Goal: Task Accomplishment & Management: Manage account settings

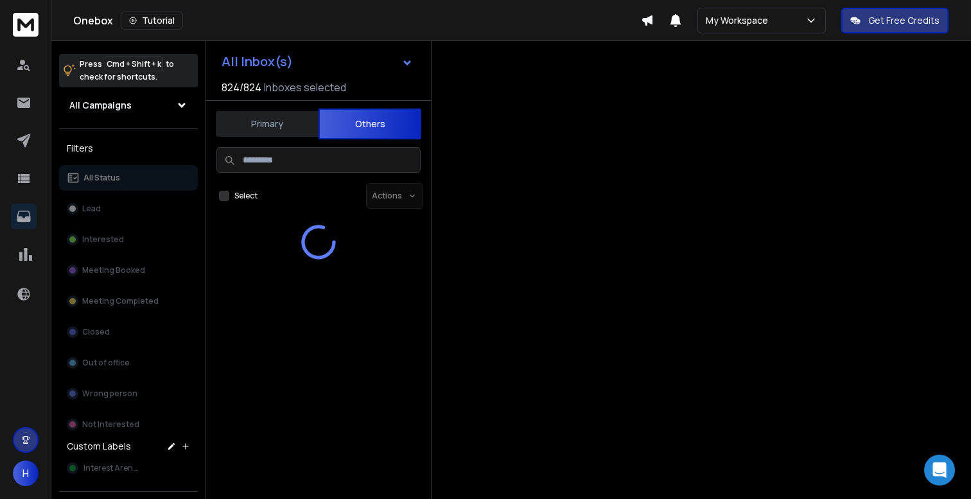
click at [248, 118] on button "Primary" at bounding box center [267, 124] width 103 height 28
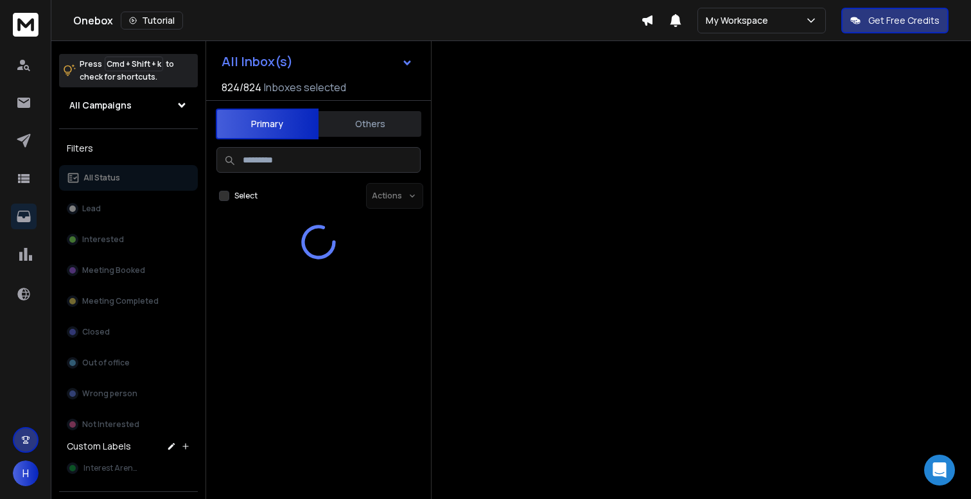
click at [247, 119] on button "Primary" at bounding box center [267, 124] width 103 height 31
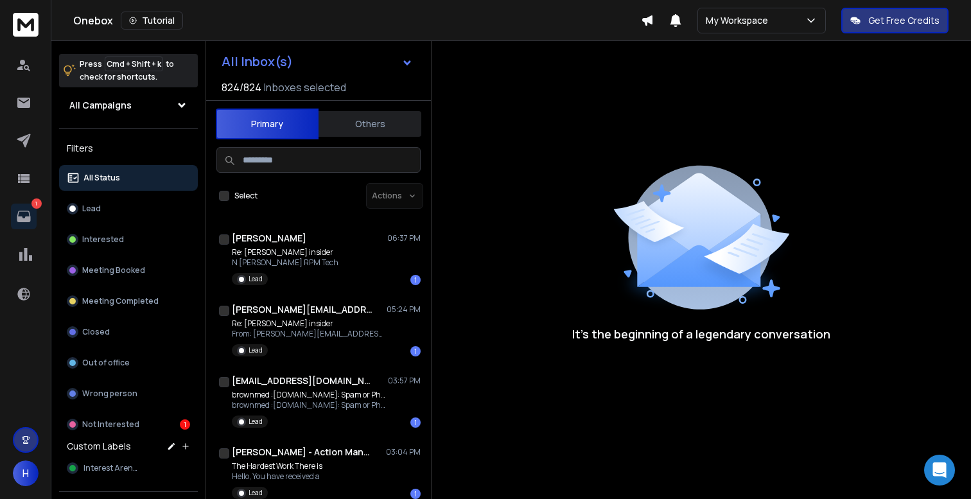
click at [333, 127] on button "Others" at bounding box center [370, 124] width 103 height 28
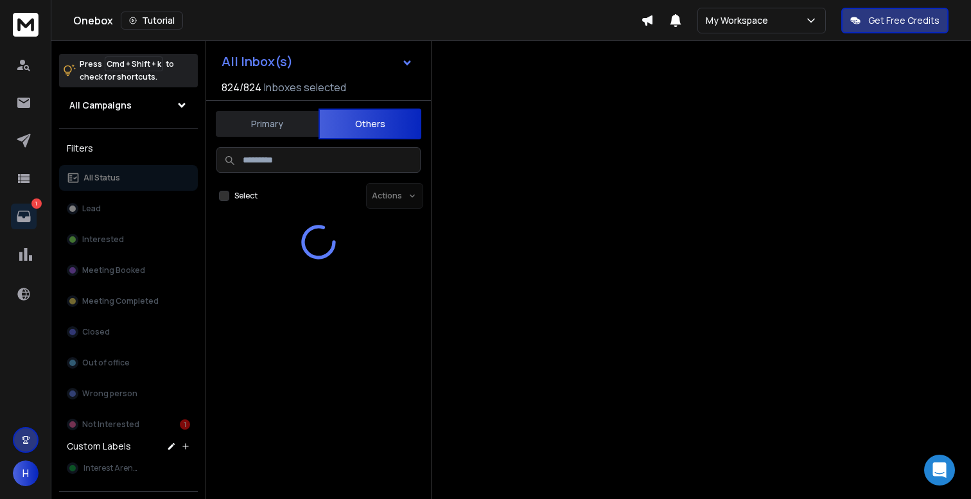
click at [279, 113] on button "Primary" at bounding box center [267, 124] width 103 height 28
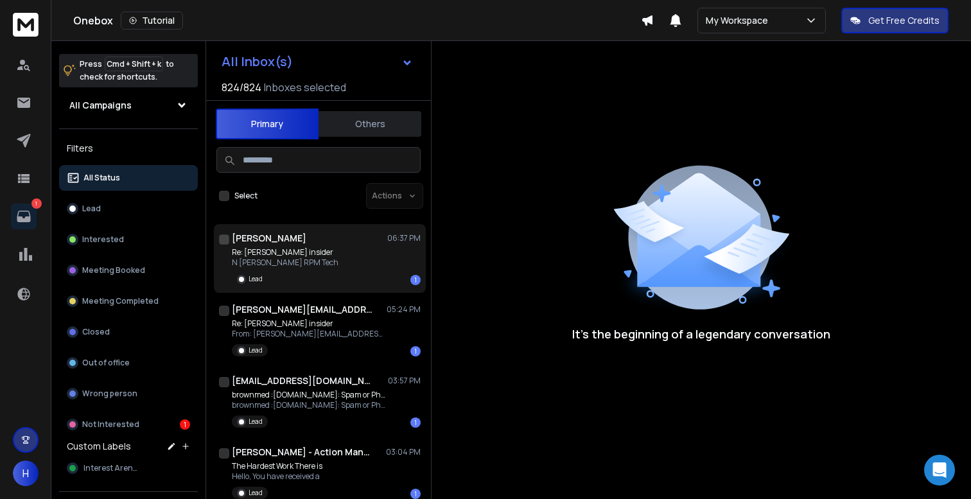
click at [339, 256] on p "Re: [PERSON_NAME] insider" at bounding box center [285, 252] width 107 height 10
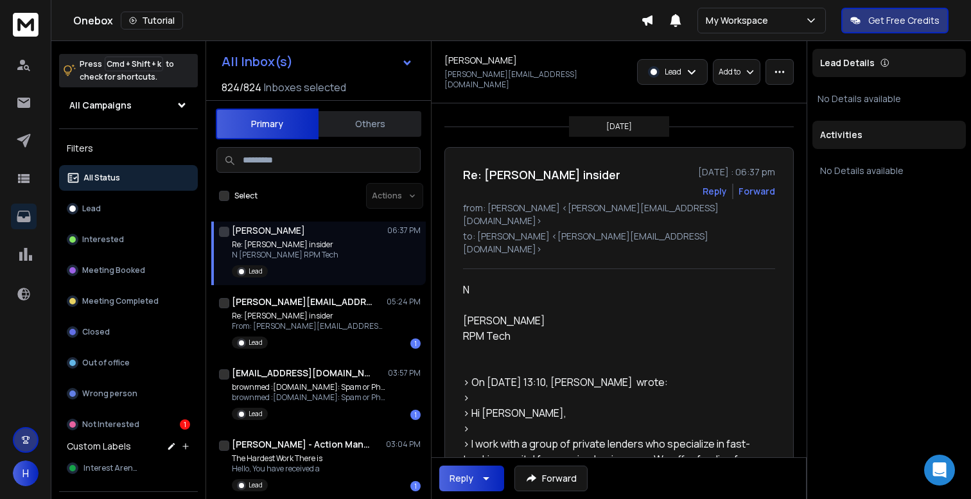
scroll to position [16, 0]
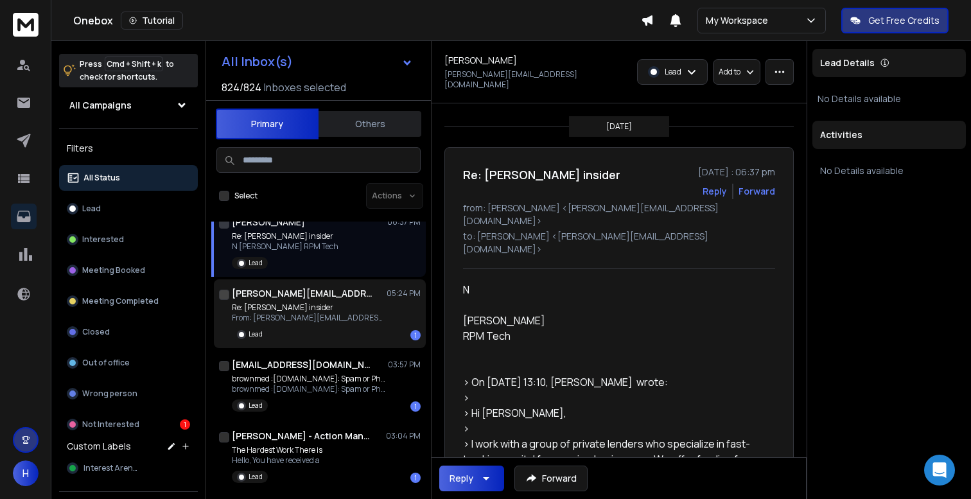
click at [355, 310] on p "Re: [PERSON_NAME] insider" at bounding box center [309, 308] width 154 height 10
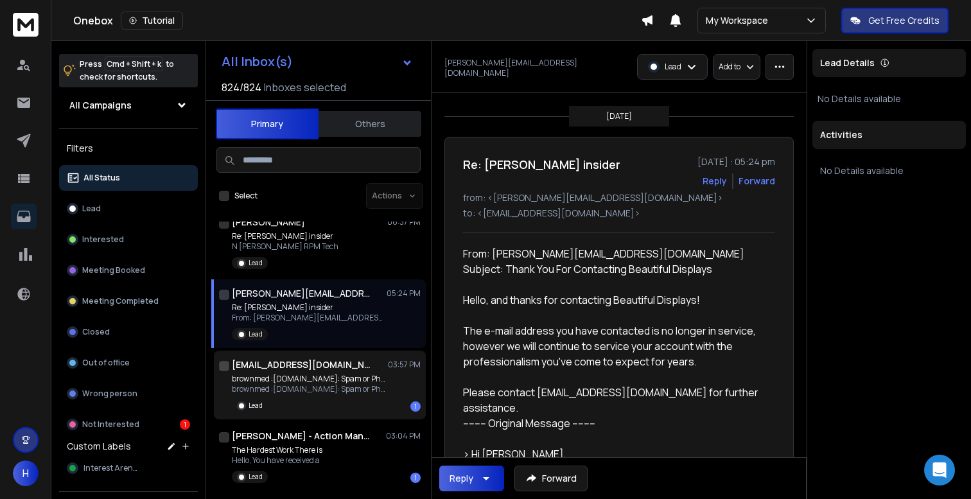
click at [305, 365] on h1 "[EMAIL_ADDRESS][DOMAIN_NAME]" at bounding box center [302, 364] width 141 height 13
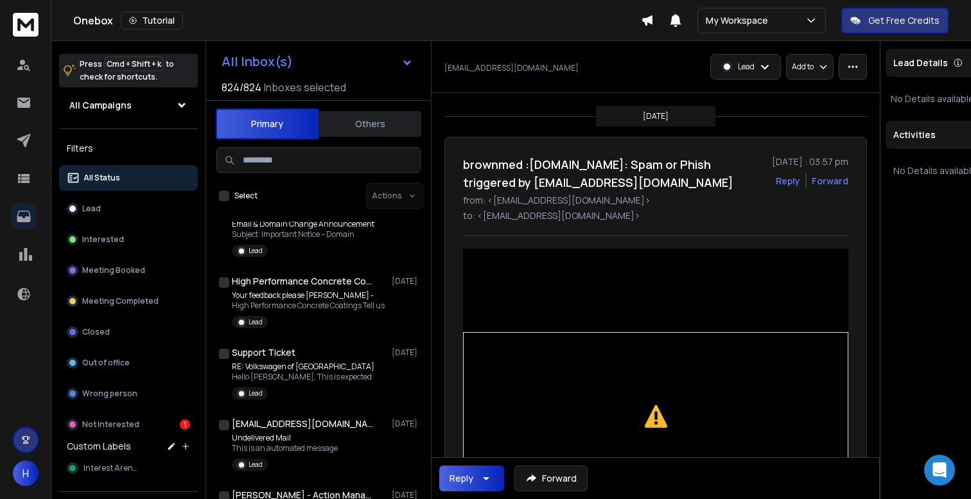
scroll to position [113, 0]
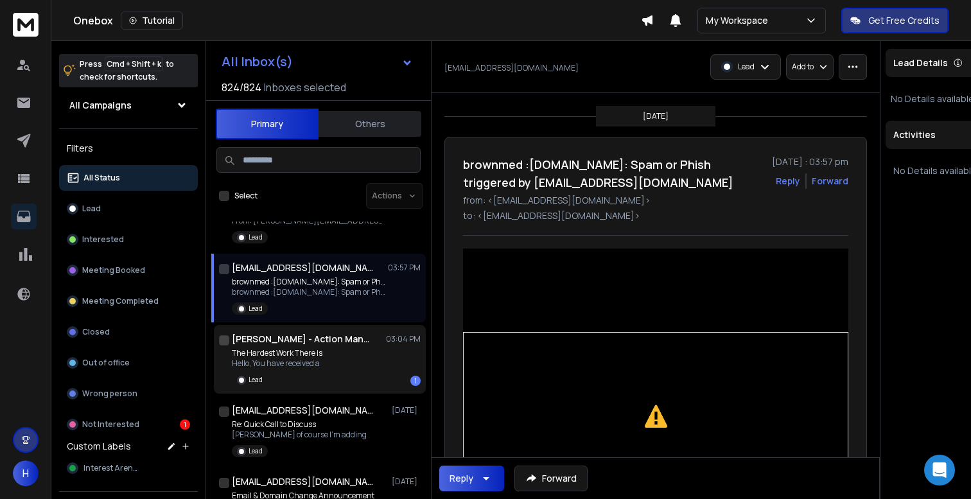
click at [367, 373] on div "The Hardest Work There is Hello, You have received a Lead 1" at bounding box center [326, 367] width 189 height 38
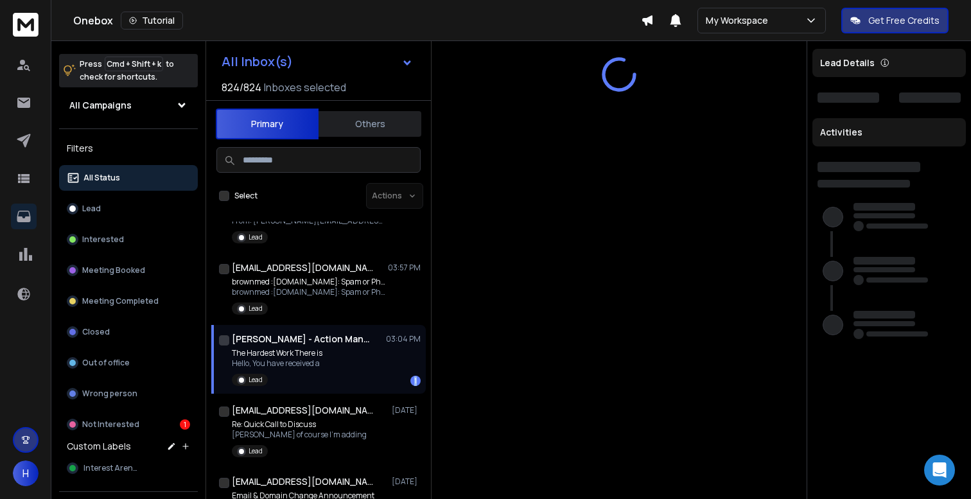
click at [367, 373] on div "The Hardest Work There is Hello, You have received a Lead 1" at bounding box center [326, 367] width 189 height 38
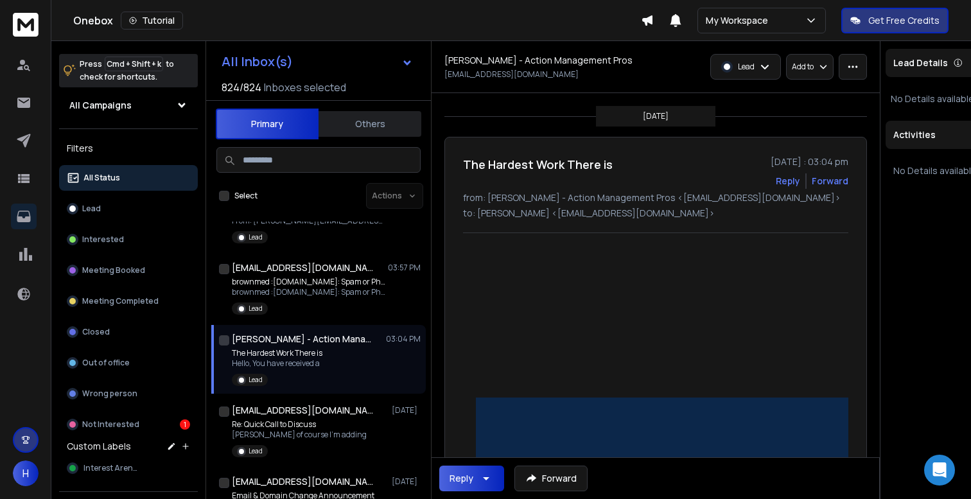
scroll to position [0, 0]
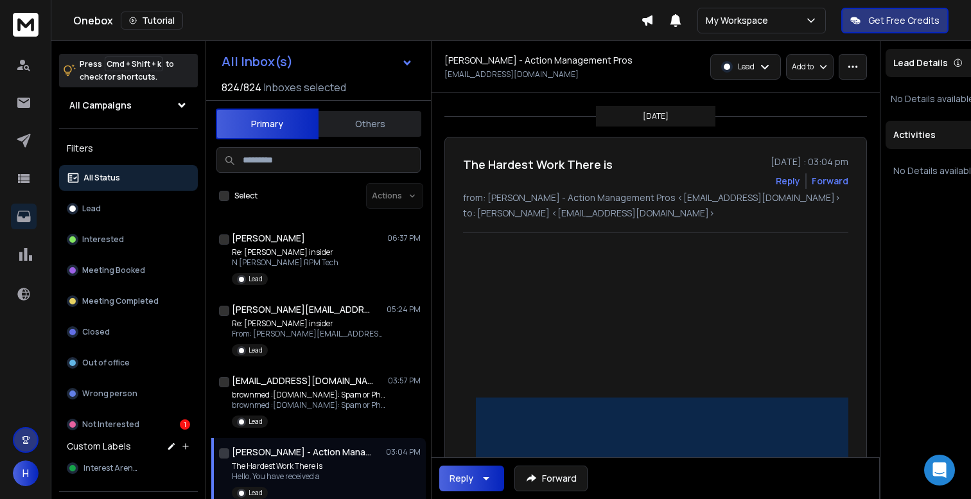
click at [370, 133] on button "Others" at bounding box center [370, 124] width 103 height 28
click at [292, 125] on button "Primary" at bounding box center [267, 124] width 103 height 31
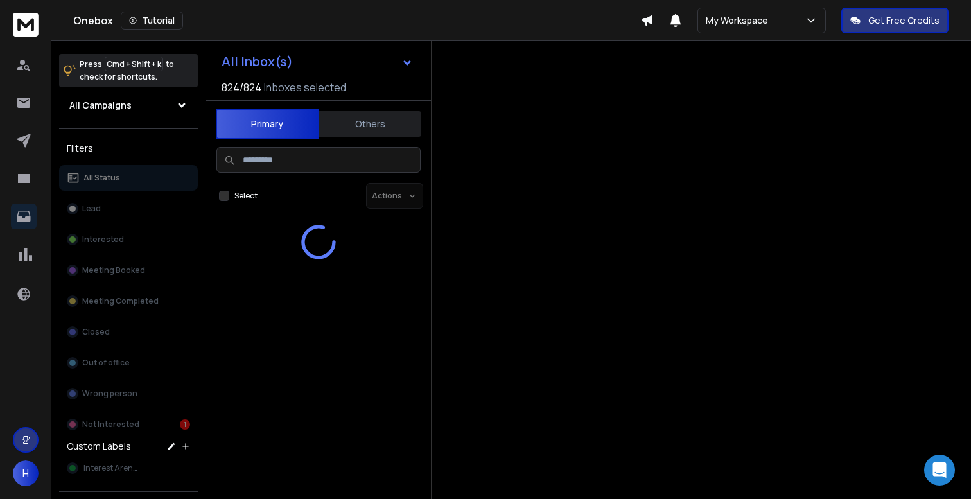
click at [292, 125] on button "Primary" at bounding box center [267, 124] width 103 height 31
